Goal: Communication & Community: Answer question/provide support

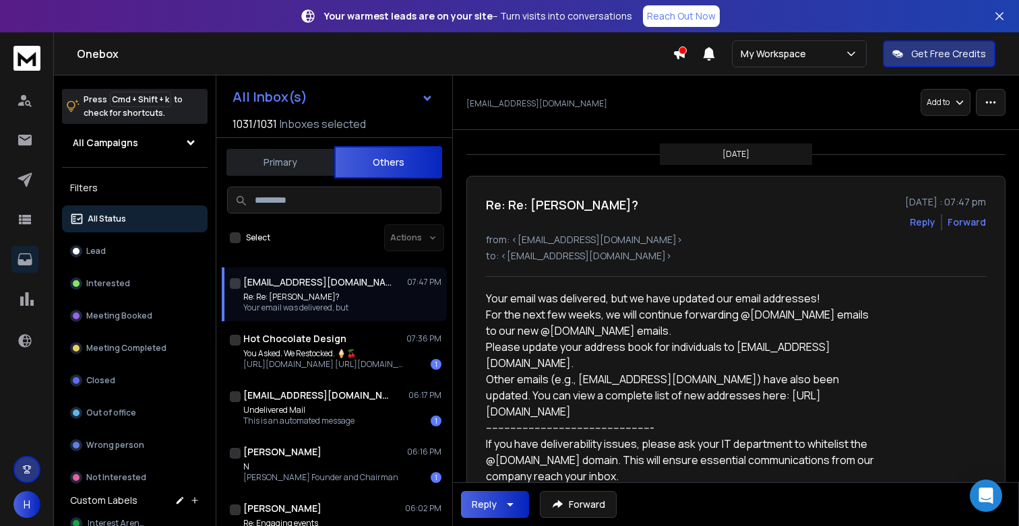
click at [281, 134] on div "All Inbox(s) 1031 / 1031 Inboxes selected Primary Others Select Actions [EMAIL_…" at bounding box center [334, 338] width 236 height 526
drag, startPoint x: 281, startPoint y: 139, endPoint x: 282, endPoint y: 154, distance: 14.9
click at [281, 139] on div "All Inbox(s) 1031 / 1031 Inboxes selected Primary Others Select Actions [EMAIL_…" at bounding box center [334, 338] width 236 height 526
click at [282, 154] on div "All Inbox(s) 1031 / 1031 Inboxes selected Primary Others Select Actions [EMAIL_…" at bounding box center [334, 338] width 236 height 526
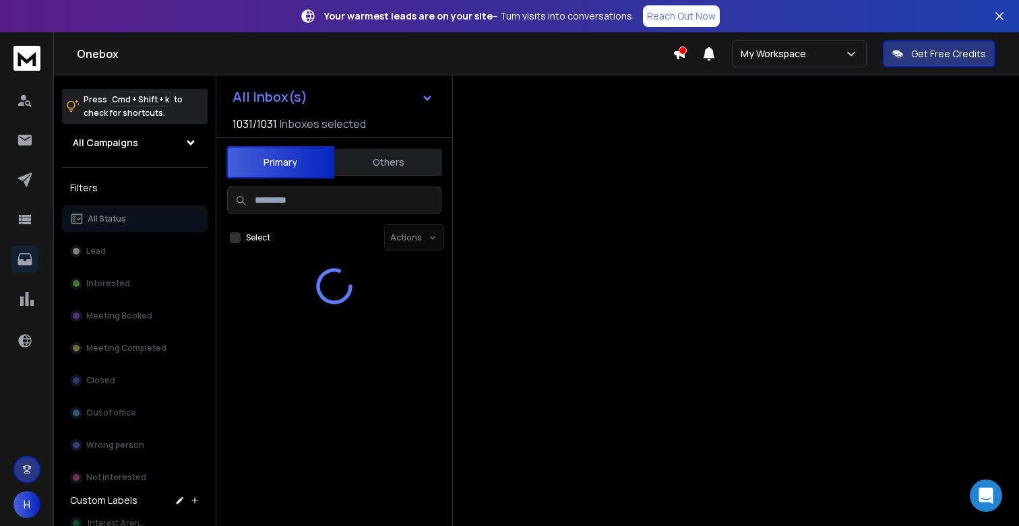
click at [282, 156] on button "Primary" at bounding box center [280, 162] width 108 height 32
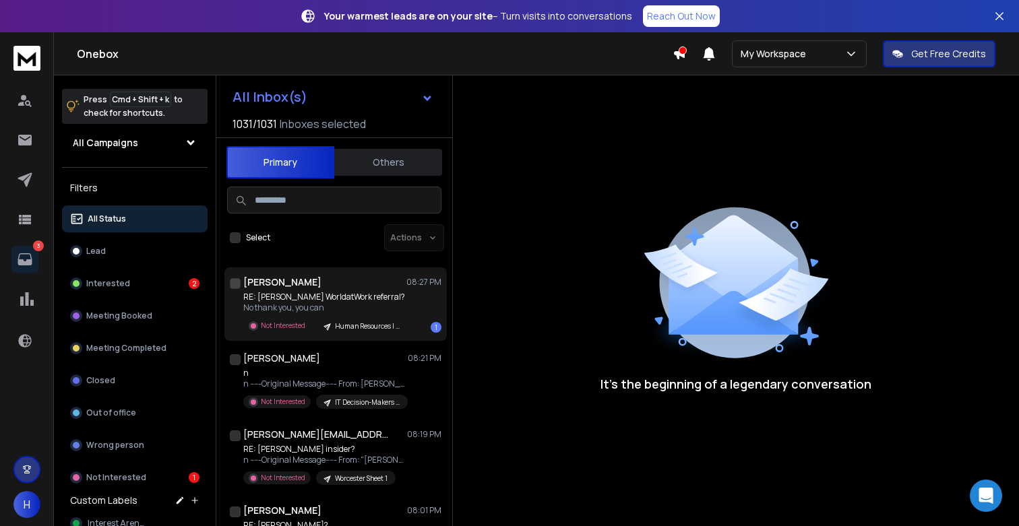
click at [422, 299] on div "RE: [PERSON_NAME] WorldatWork referral? No thank you, you can Not Interested Hu…" at bounding box center [342, 312] width 198 height 41
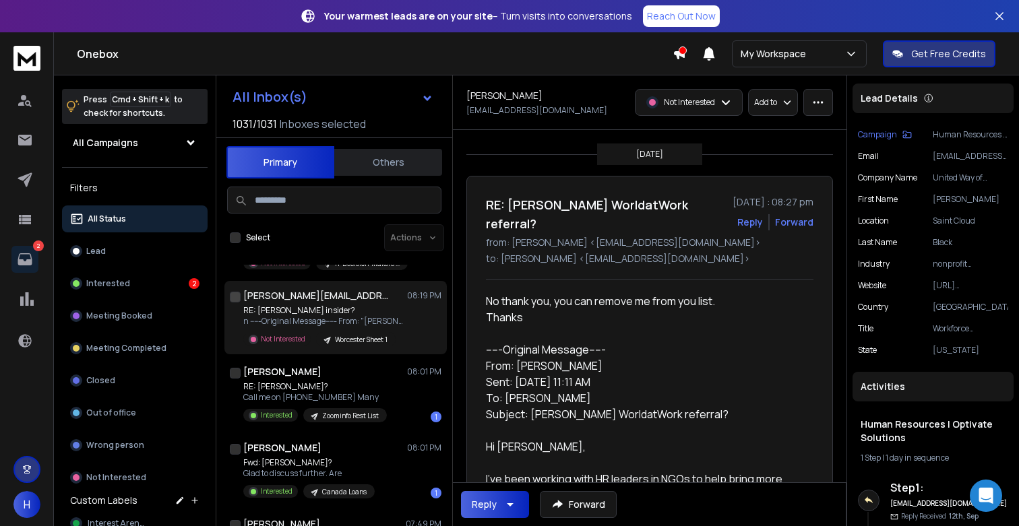
scroll to position [208, 0]
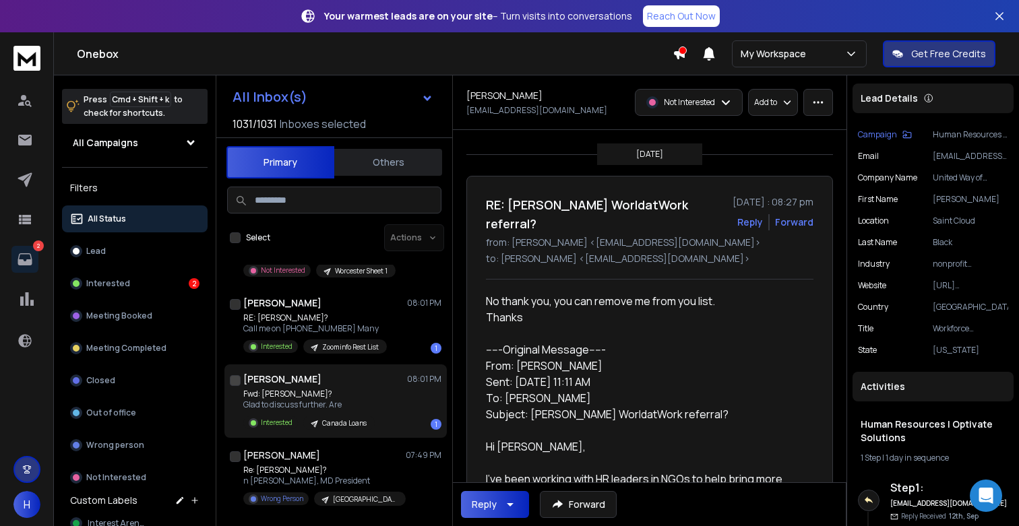
click at [371, 406] on p "Glad to discuss further. Are" at bounding box center [308, 405] width 131 height 11
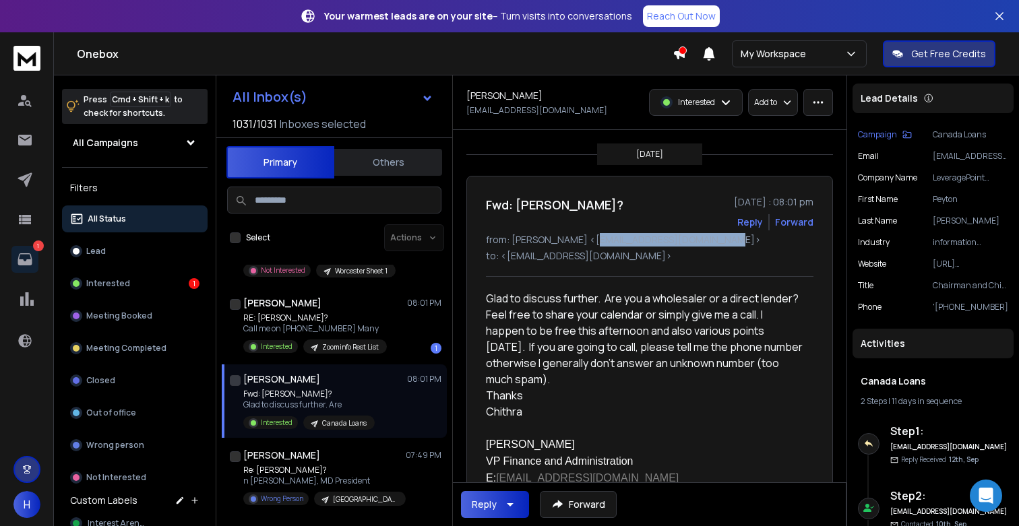
drag, startPoint x: 695, startPoint y: 236, endPoint x: 579, endPoint y: 234, distance: 115.2
click at [579, 234] on p "from: [PERSON_NAME] <[EMAIL_ADDRESS][DOMAIN_NAME]>" at bounding box center [649, 239] width 327 height 13
copy p "[EMAIL_ADDRESS][DOMAIN_NAME]"
click at [950, 201] on p "Peyton" at bounding box center [970, 199] width 75 height 11
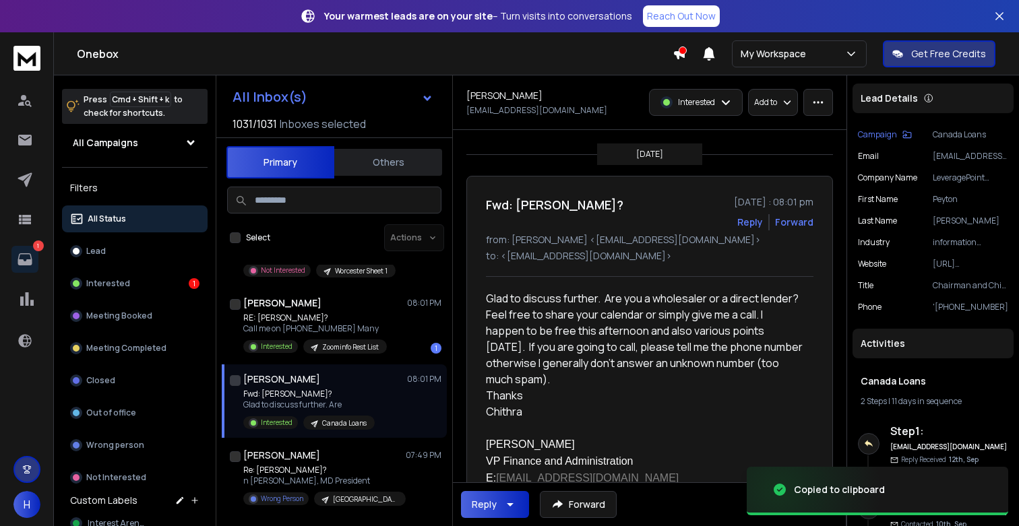
scroll to position [88, 0]
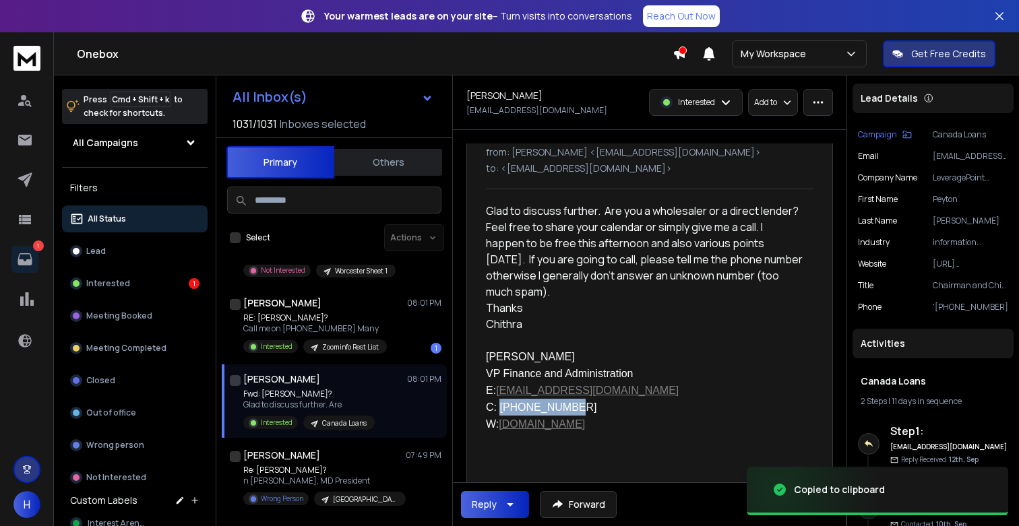
drag, startPoint x: 575, startPoint y: 407, endPoint x: 501, endPoint y: 404, distance: 74.2
click at [501, 404] on div "C: [PHONE_NUMBER]" at bounding box center [644, 407] width 317 height 17
copy font "[PHONE_NUMBER]"
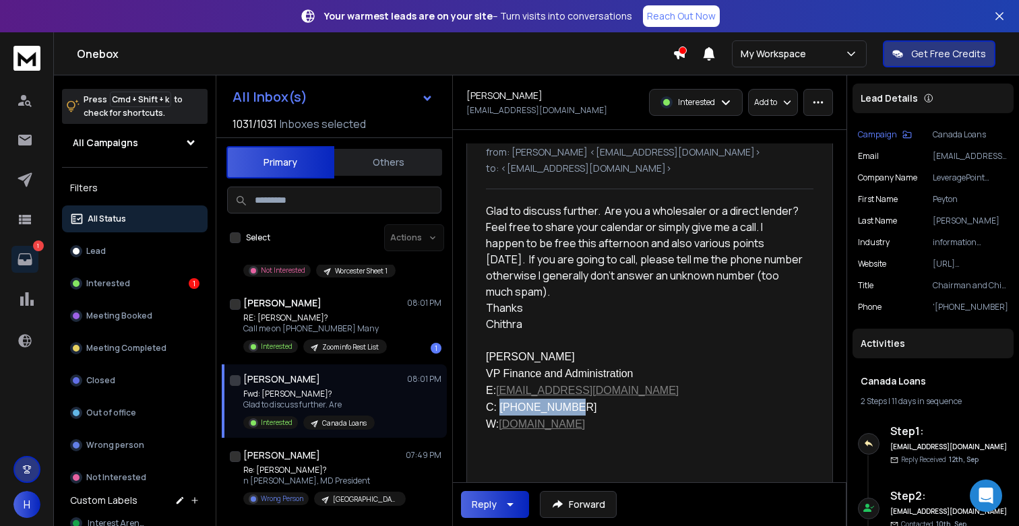
click at [476, 517] on button "Reply" at bounding box center [495, 504] width 68 height 27
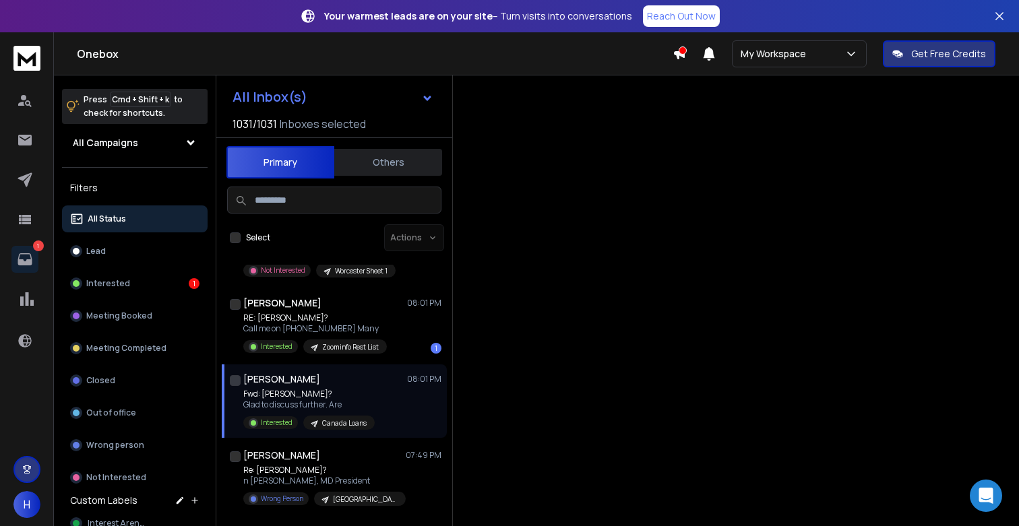
scroll to position [0, 0]
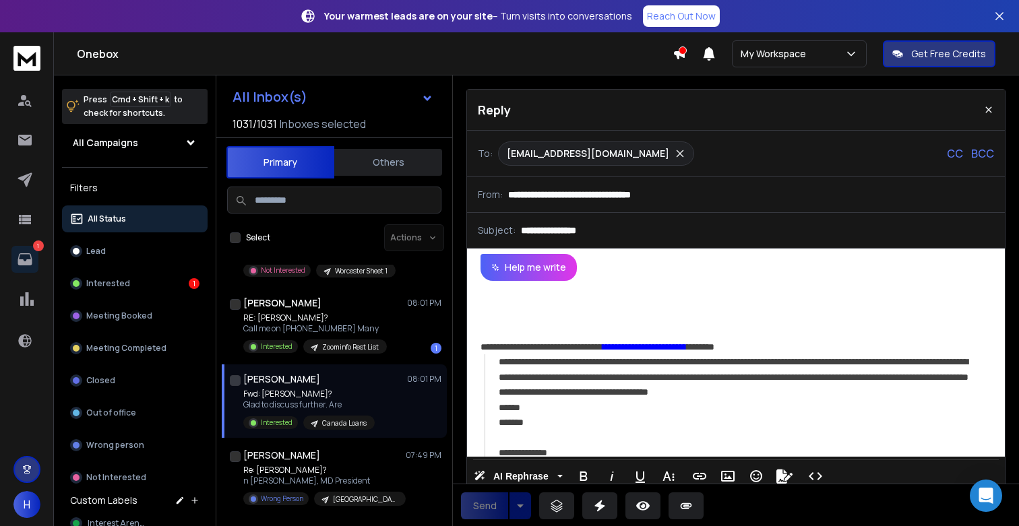
click at [725, 150] on input at bounding box center [746, 154] width 94 height 24
paste input "**********"
type input "**********"
click at [545, 305] on div "**********" at bounding box center [736, 372] width 538 height 247
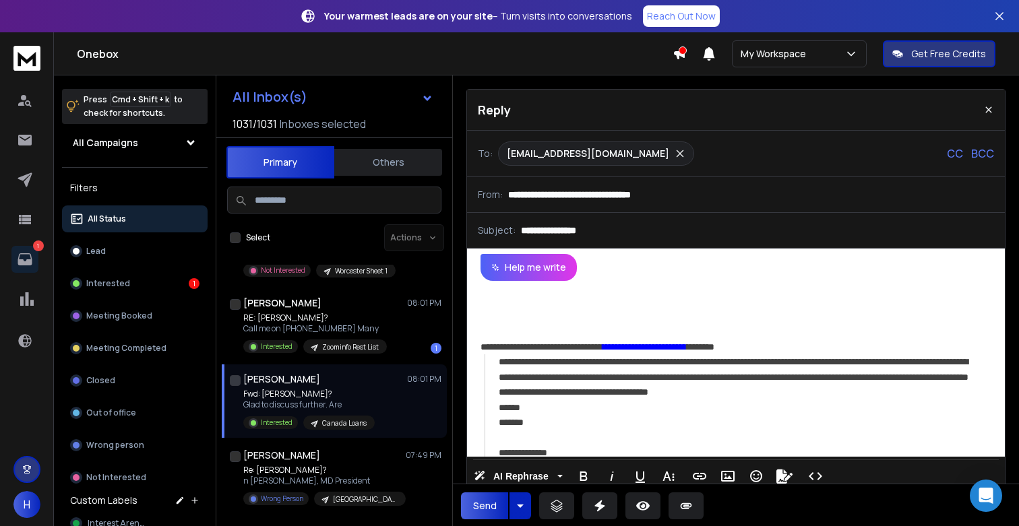
scroll to position [0, 0]
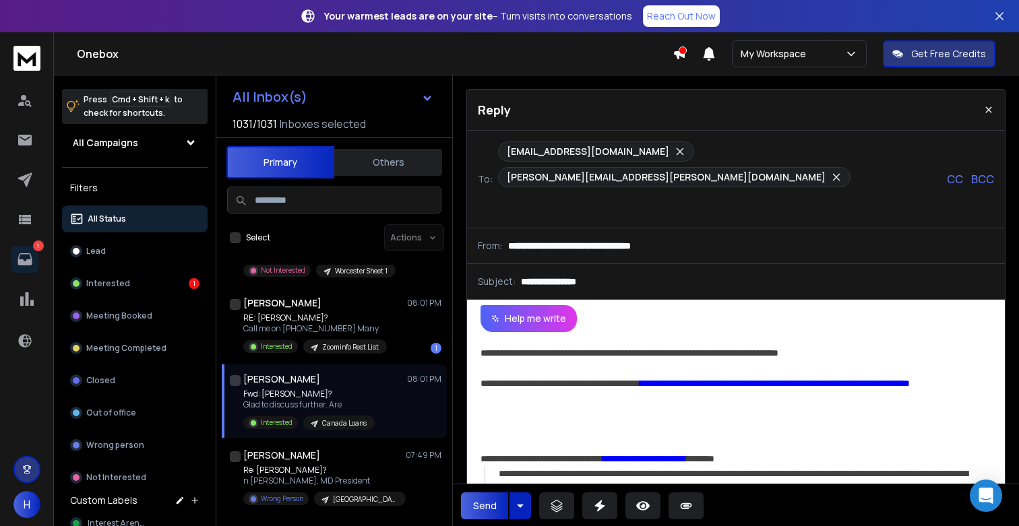
click at [486, 497] on button "Send" at bounding box center [484, 506] width 47 height 27
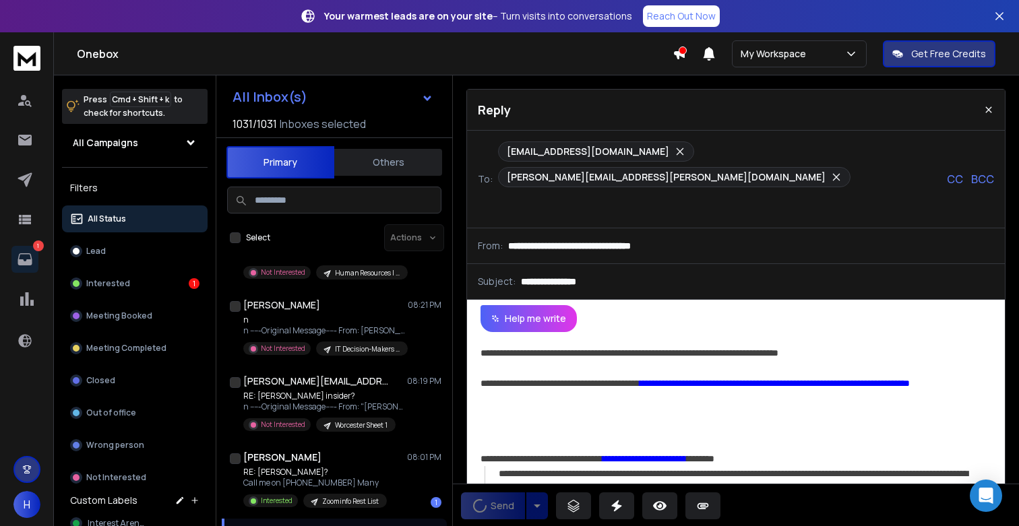
scroll to position [185, 0]
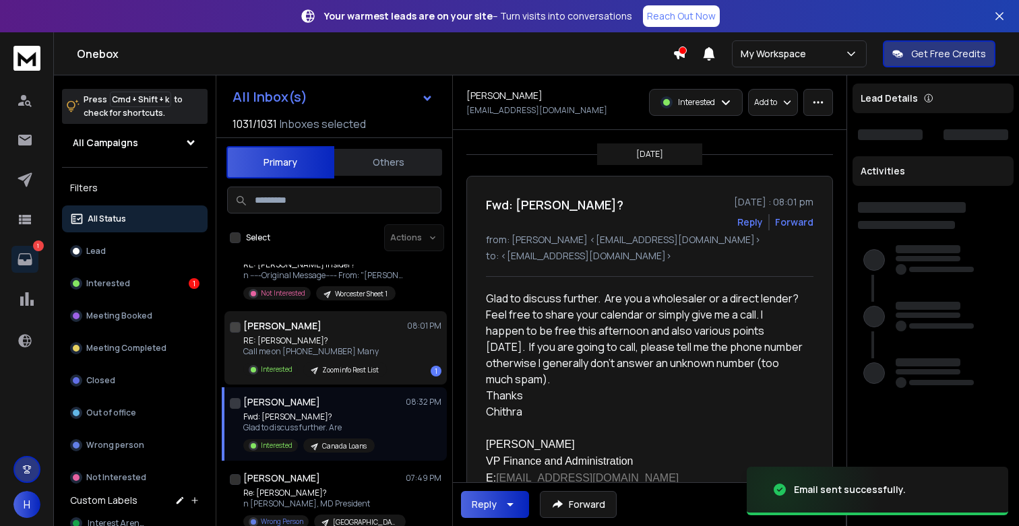
click at [371, 338] on p "RE: [PERSON_NAME]?" at bounding box center [315, 341] width 144 height 11
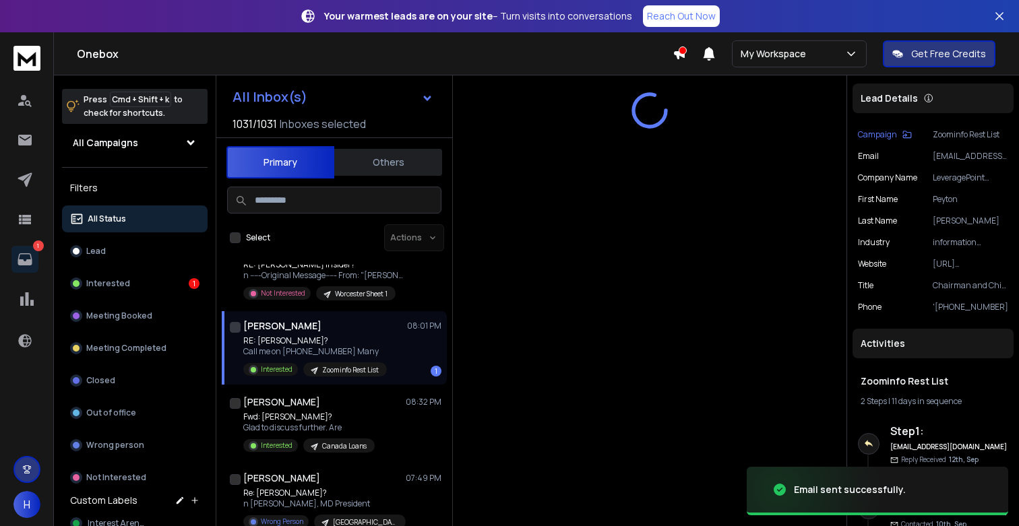
click at [371, 338] on p "RE: [PERSON_NAME]?" at bounding box center [315, 341] width 144 height 11
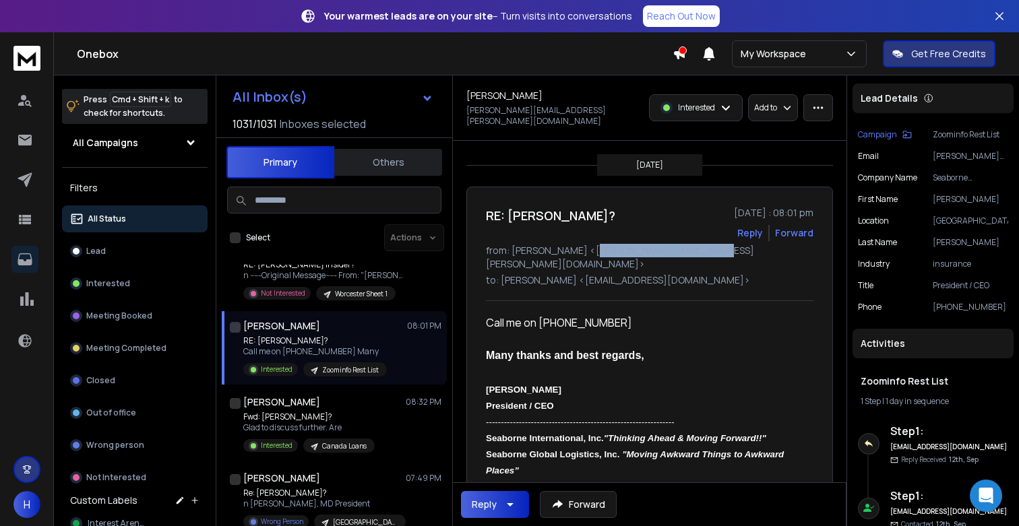
drag, startPoint x: 694, startPoint y: 242, endPoint x: 581, endPoint y: 239, distance: 113.3
click at [581, 244] on p "from: [PERSON_NAME] <[PERSON_NAME][EMAIL_ADDRESS][PERSON_NAME][DOMAIN_NAME]>" at bounding box center [649, 257] width 327 height 27
copy p "[PERSON_NAME][EMAIL_ADDRESS][PERSON_NAME][DOMAIN_NAME]"
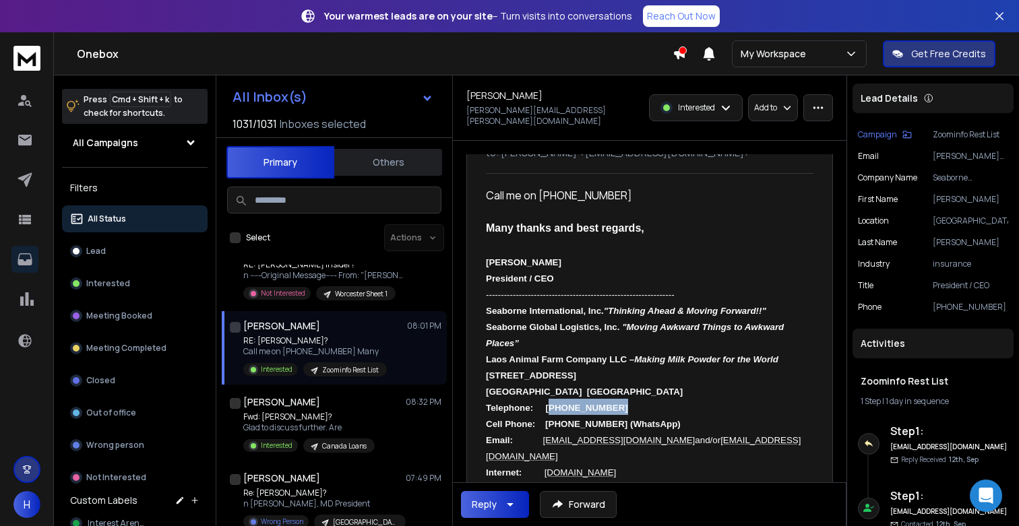
drag, startPoint x: 619, startPoint y: 380, endPoint x: 550, endPoint y: 381, distance: 68.7
click at [550, 383] on p "[GEOGRAPHIC_DATA] Telephone: [PHONE_NUMBER]" at bounding box center [644, 399] width 317 height 32
drag, startPoint x: 612, startPoint y: 399, endPoint x: 553, endPoint y: 398, distance: 59.3
click at [553, 419] on span "Cell Phone: [PHONE_NUMBER] (WhatsApp)" at bounding box center [583, 424] width 195 height 10
copy span "[PHONE_NUMBER]"
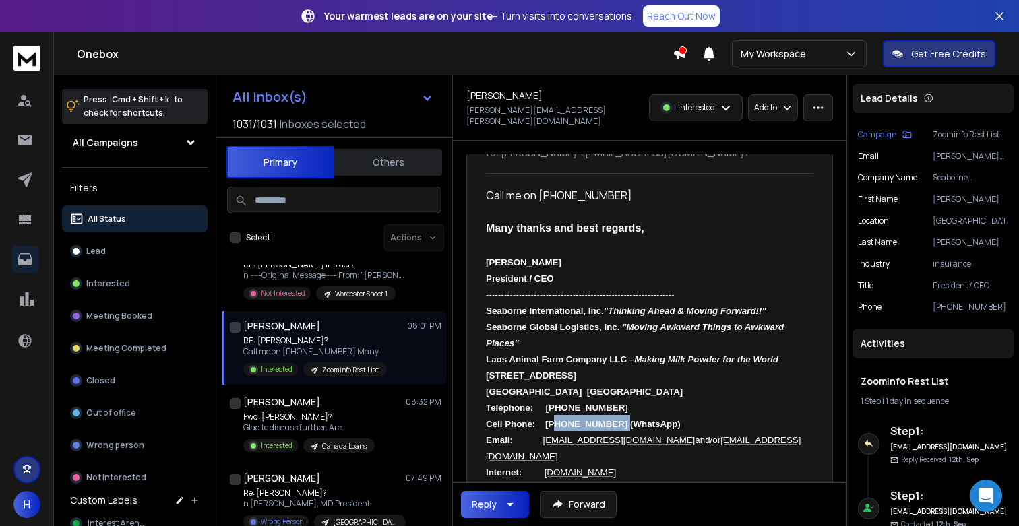
scroll to position [31, 0]
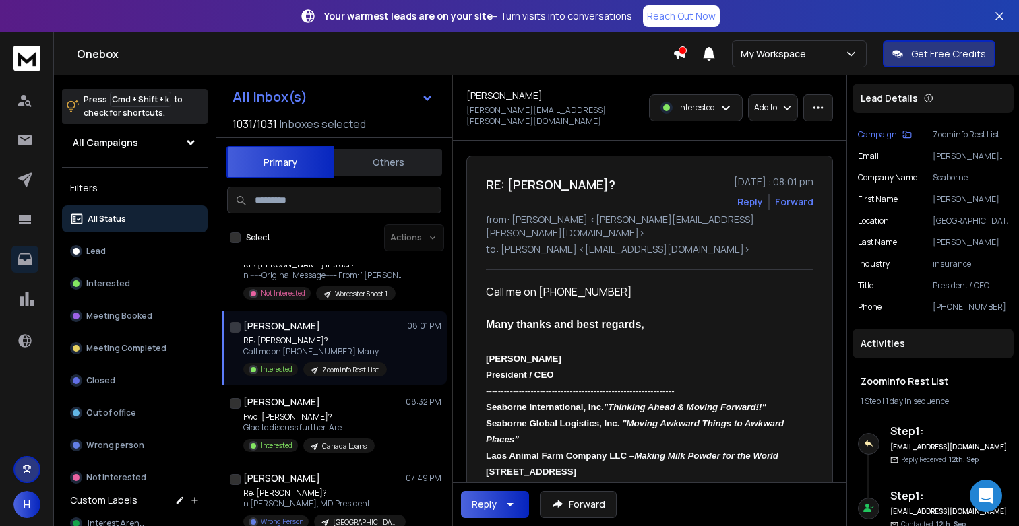
click at [497, 491] on button "Reply" at bounding box center [495, 504] width 68 height 27
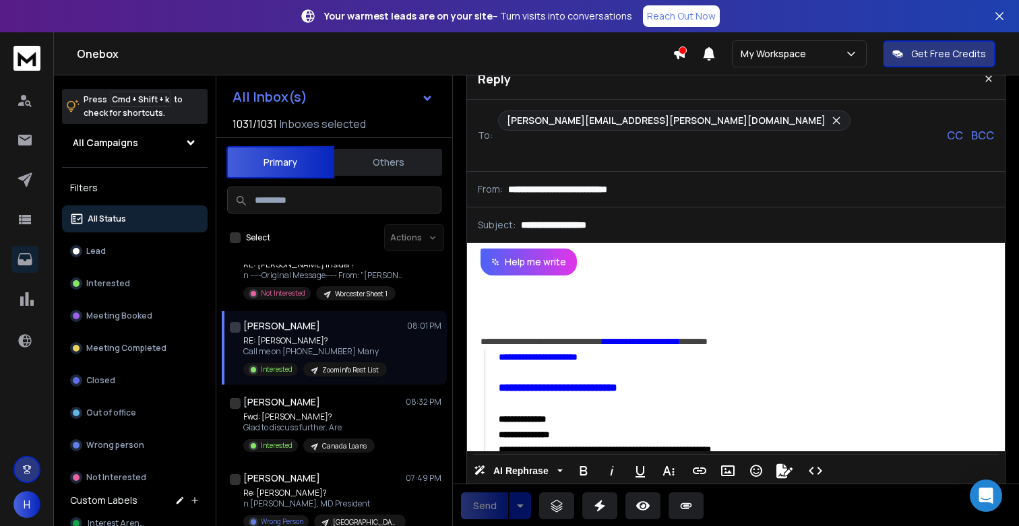
scroll to position [0, 0]
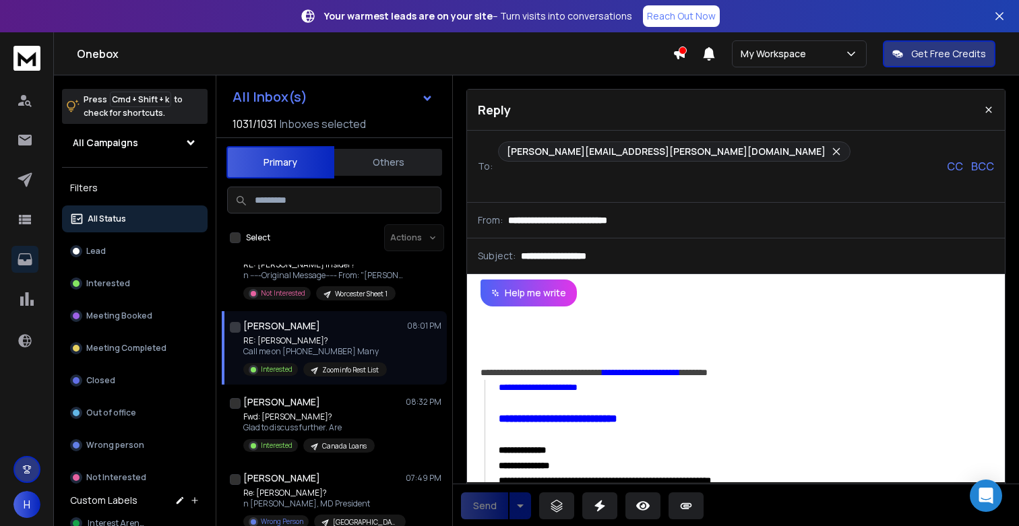
click at [592, 167] on input at bounding box center [545, 179] width 94 height 24
paste input "**********"
type input "**********"
click at [524, 316] on div "**********" at bounding box center [736, 395] width 538 height 176
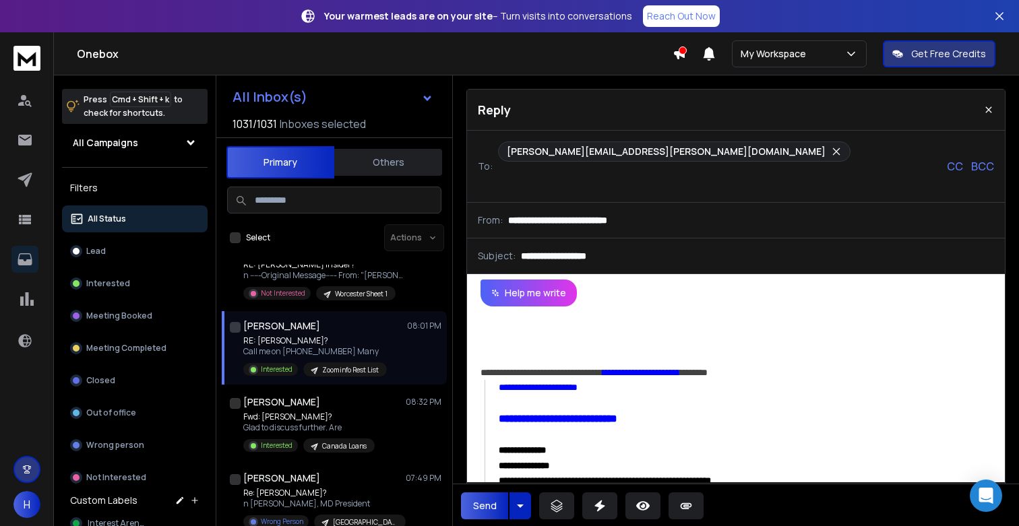
scroll to position [0, 0]
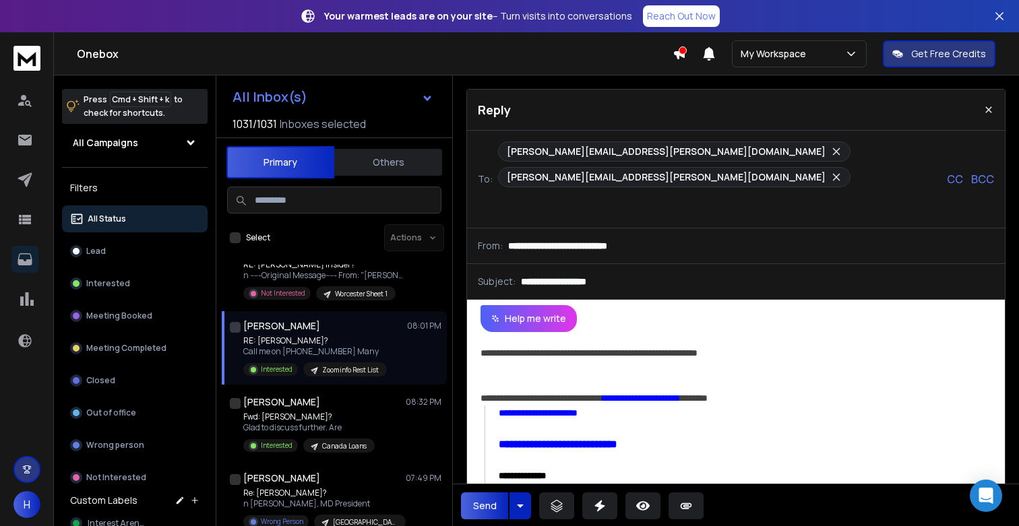
click at [482, 505] on button "Send" at bounding box center [484, 506] width 47 height 27
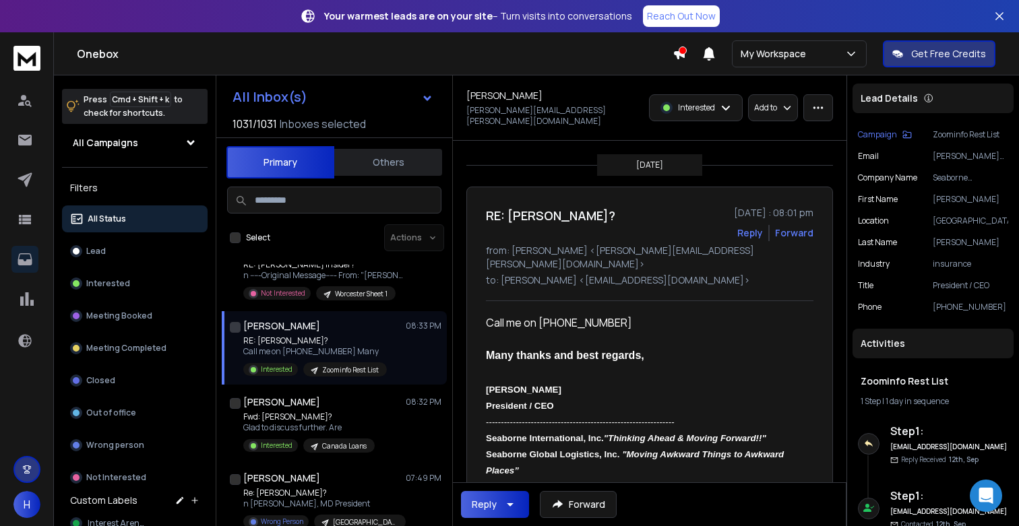
click at [340, 156] on button "Others" at bounding box center [388, 163] width 108 height 30
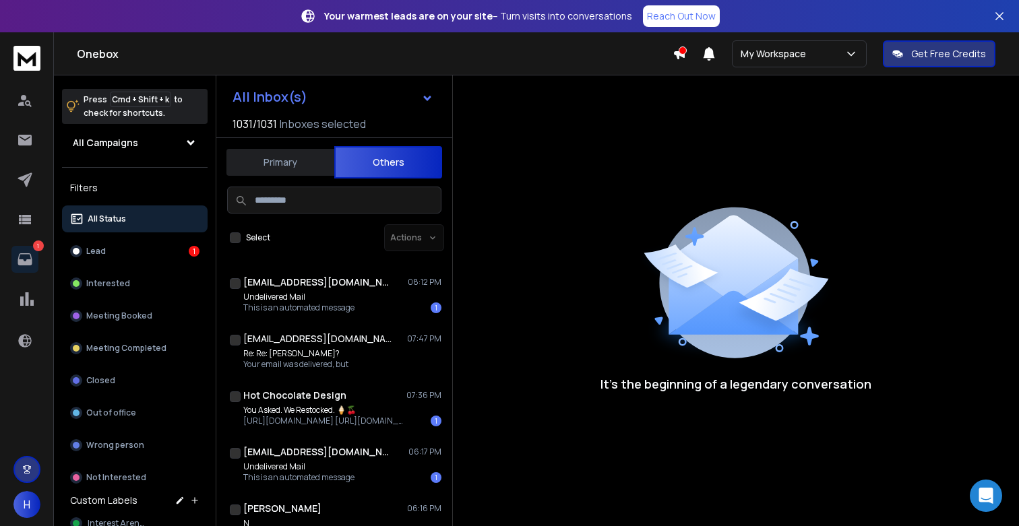
click at [289, 156] on button "Primary" at bounding box center [280, 163] width 108 height 30
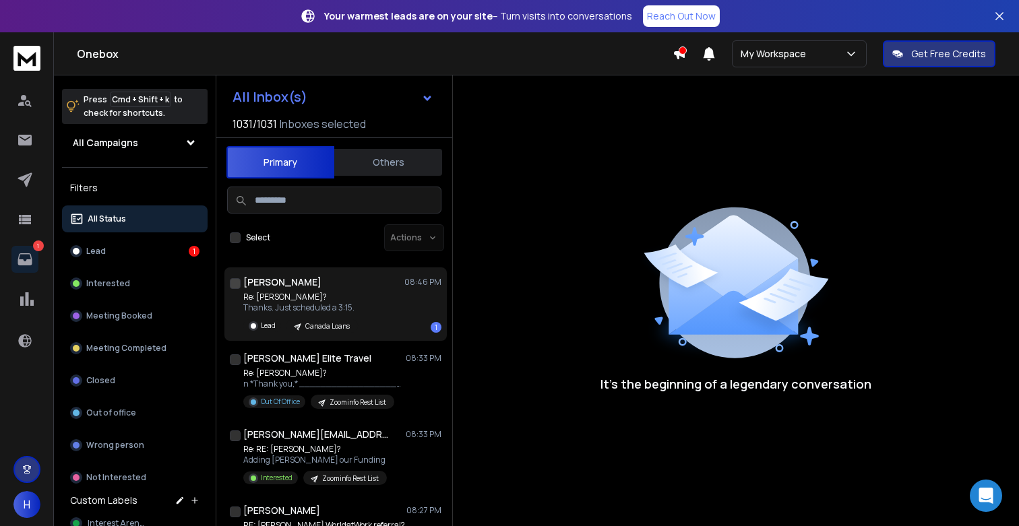
click at [346, 306] on p "Thanks. Just scheduled a 3:15." at bounding box center [300, 308] width 115 height 11
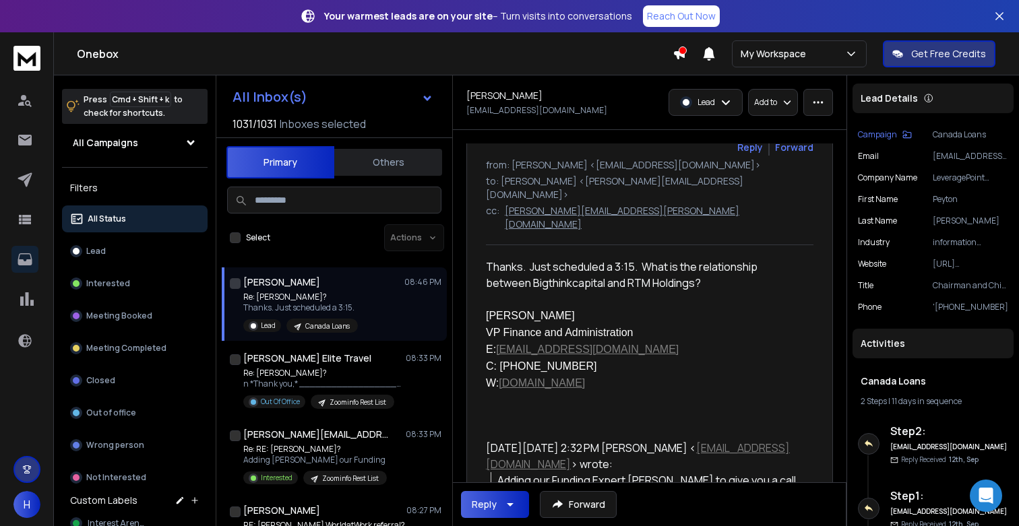
scroll to position [99, 0]
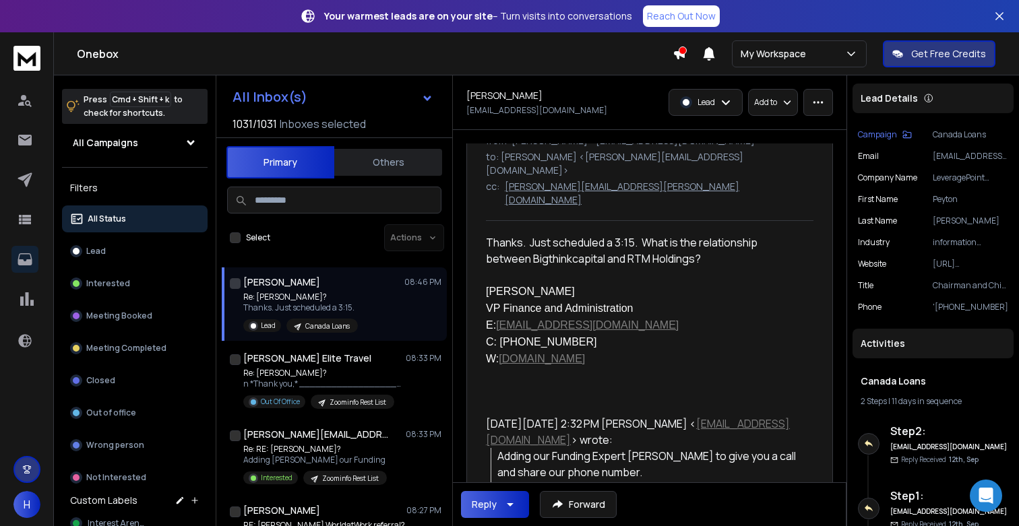
click at [585, 353] on link "[DOMAIN_NAME]" at bounding box center [542, 358] width 86 height 11
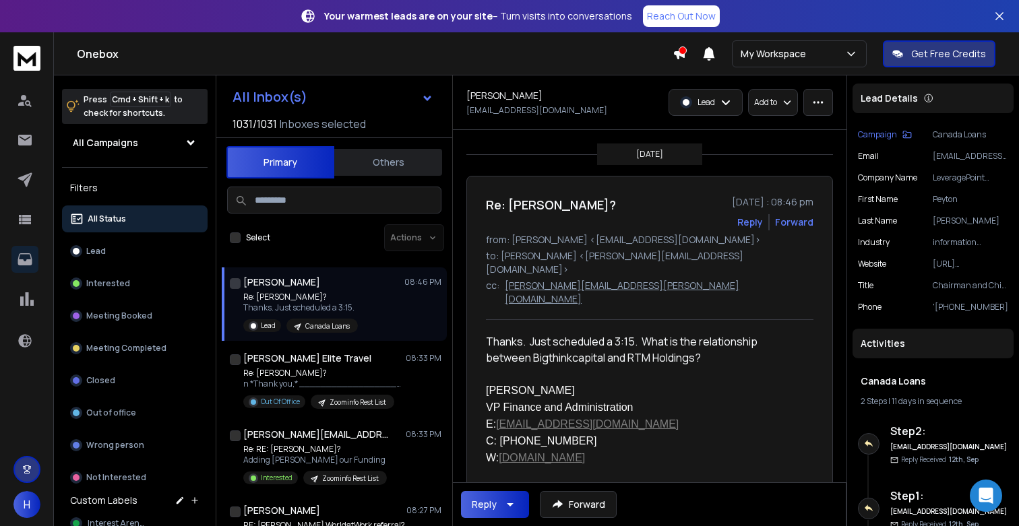
click at [480, 499] on div "Reply" at bounding box center [484, 504] width 25 height 13
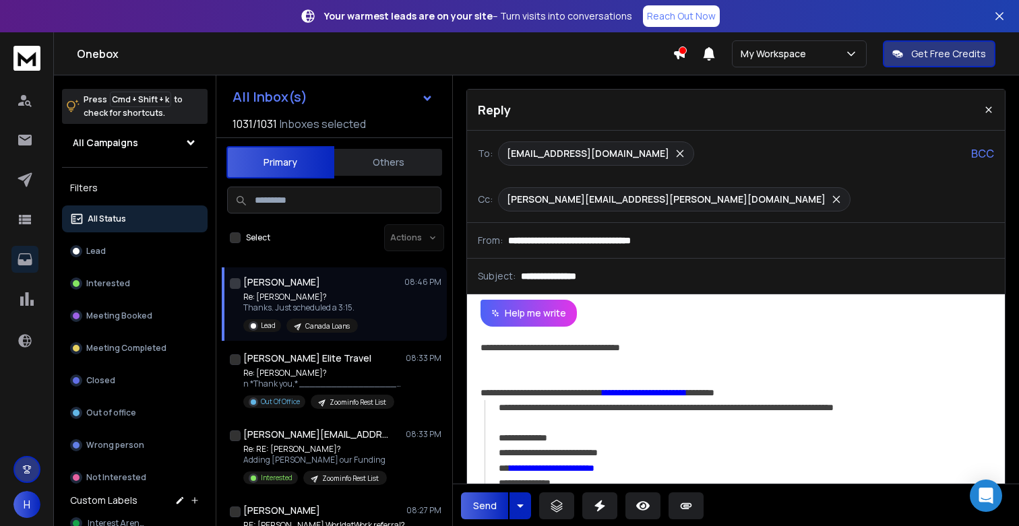
click at [479, 508] on button "Send" at bounding box center [484, 506] width 47 height 27
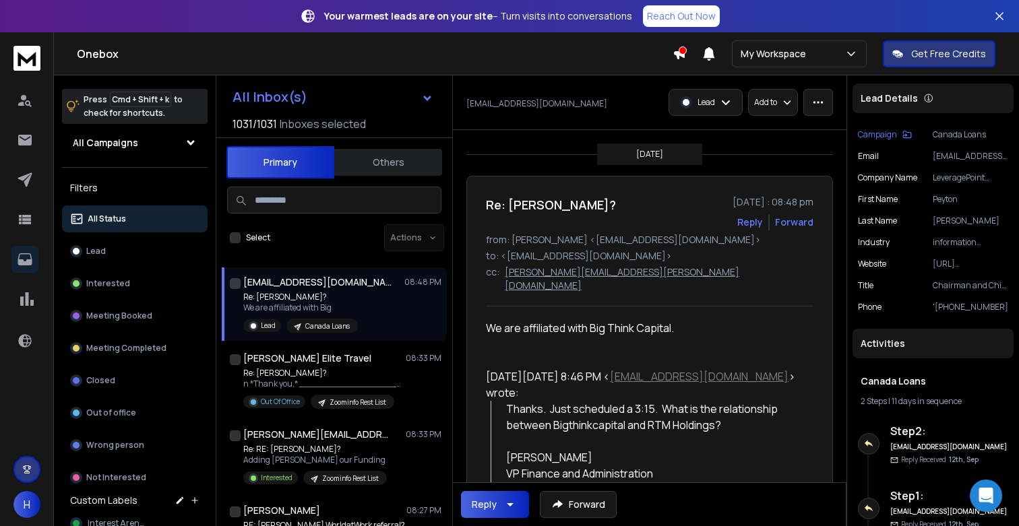
click at [377, 151] on button "Others" at bounding box center [388, 163] width 108 height 30
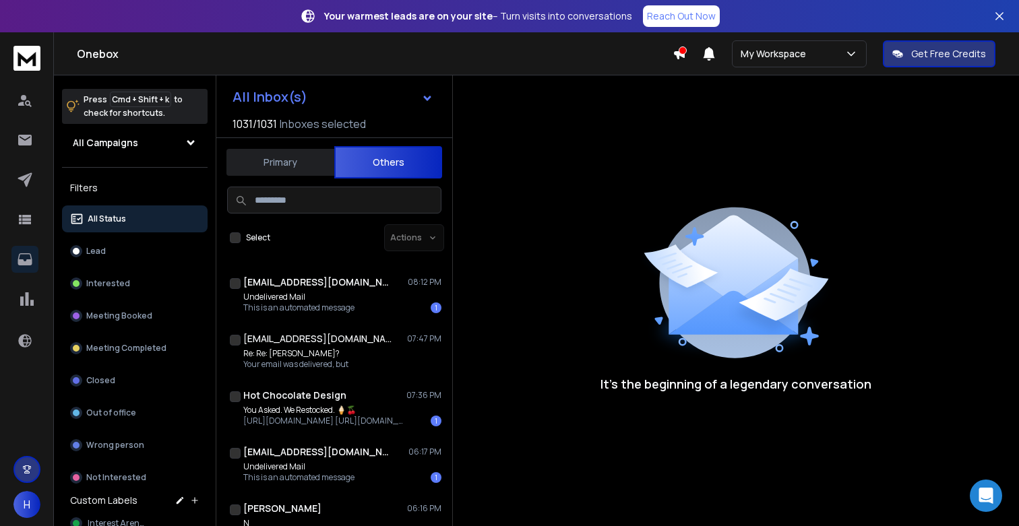
click at [341, 159] on button "Others" at bounding box center [388, 162] width 108 height 32
click at [313, 162] on button "Primary" at bounding box center [280, 163] width 108 height 30
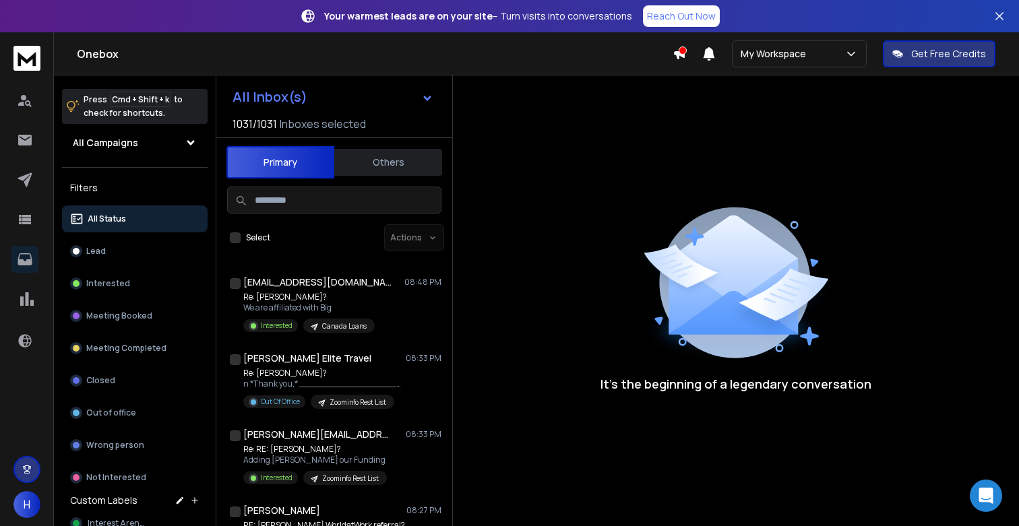
click at [361, 159] on button "Others" at bounding box center [388, 163] width 108 height 30
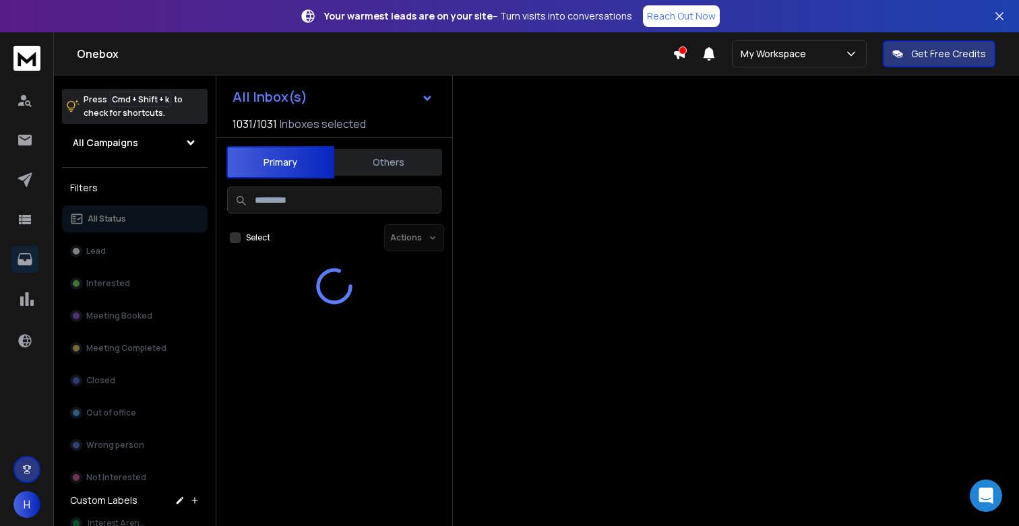
click at [281, 157] on button "Primary" at bounding box center [280, 162] width 108 height 32
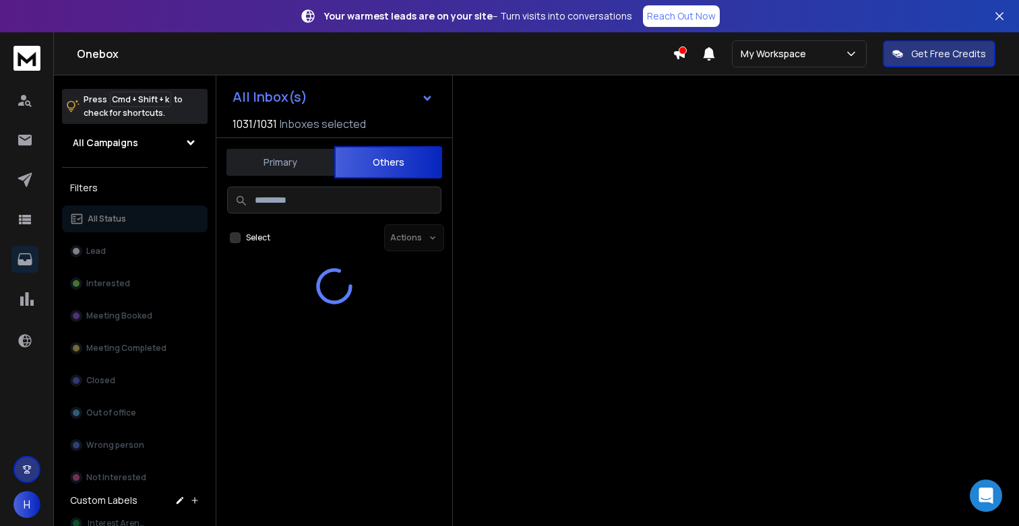
click at [379, 158] on button "Others" at bounding box center [388, 162] width 108 height 32
drag, startPoint x: 379, startPoint y: 158, endPoint x: 321, endPoint y: 158, distance: 58.6
click at [379, 158] on button "Others" at bounding box center [388, 162] width 108 height 32
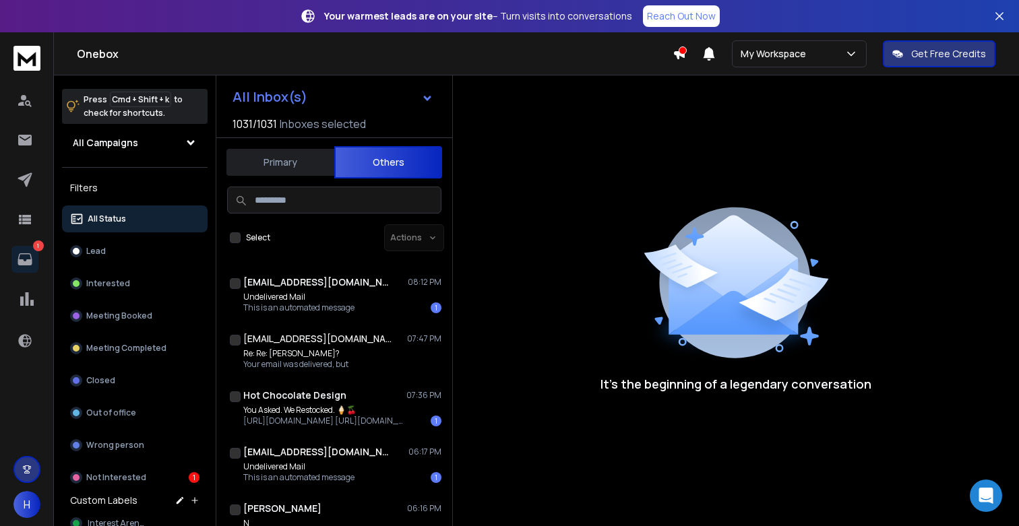
click at [317, 157] on button "Primary" at bounding box center [280, 163] width 108 height 30
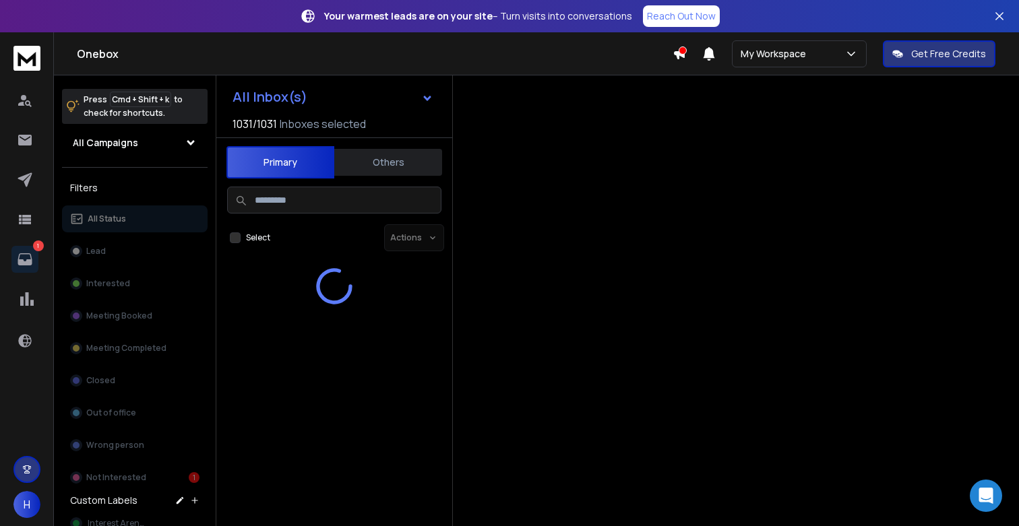
click at [317, 157] on button "Primary" at bounding box center [280, 162] width 108 height 32
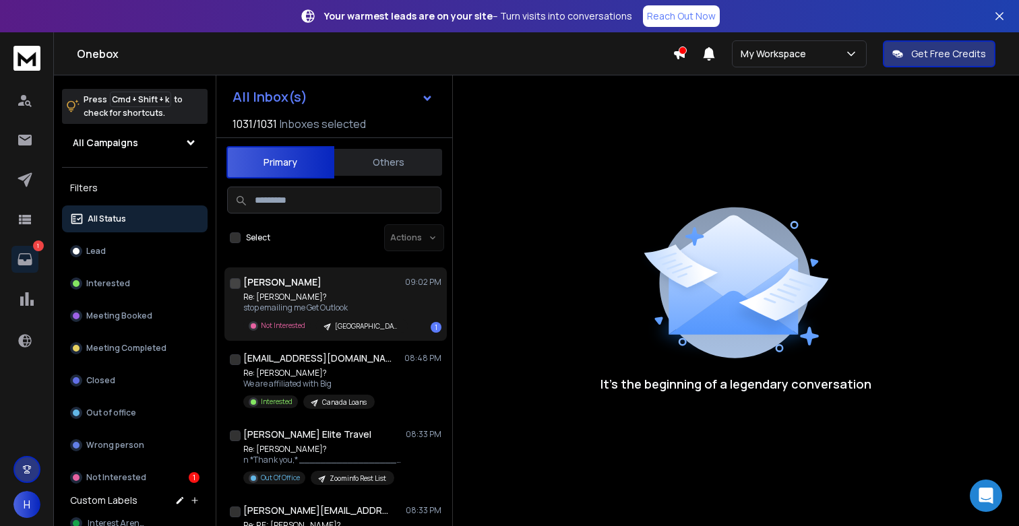
click at [365, 286] on div "[PERSON_NAME] 09:02 PM" at bounding box center [342, 282] width 198 height 13
